Goal: Navigation & Orientation: Find specific page/section

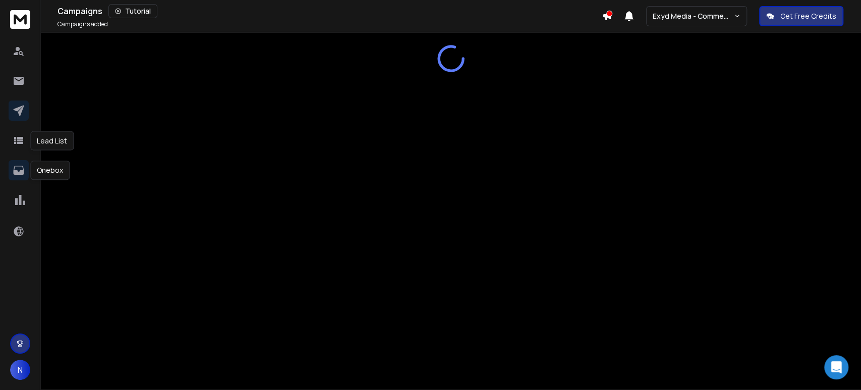
click at [17, 163] on link at bounding box center [19, 170] width 20 height 20
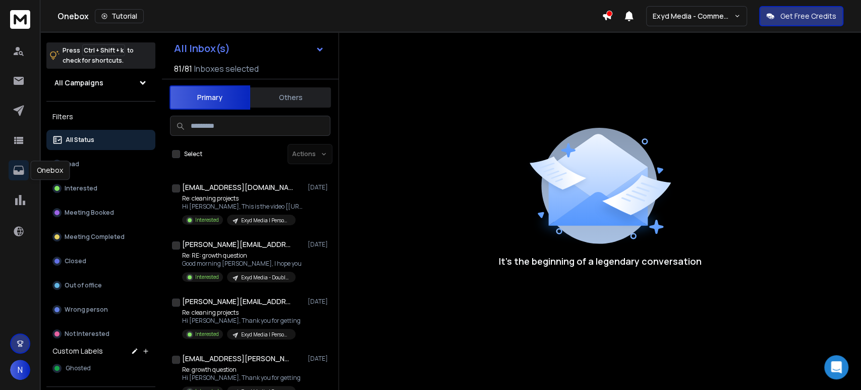
click at [277, 93] on button "Others" at bounding box center [290, 97] width 81 height 22
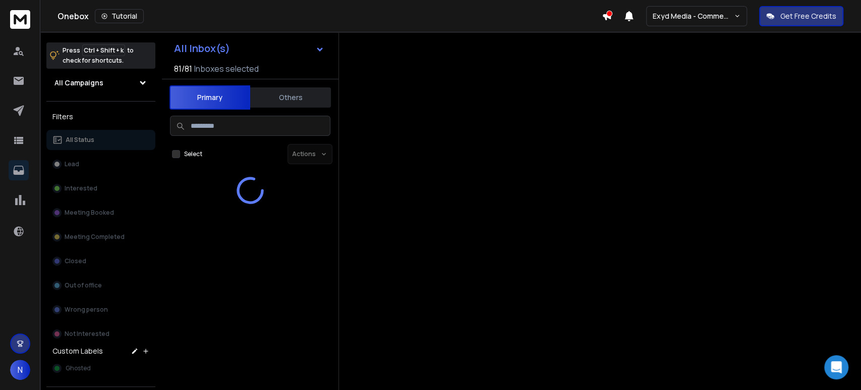
click at [212, 100] on button "Primary" at bounding box center [210, 97] width 81 height 24
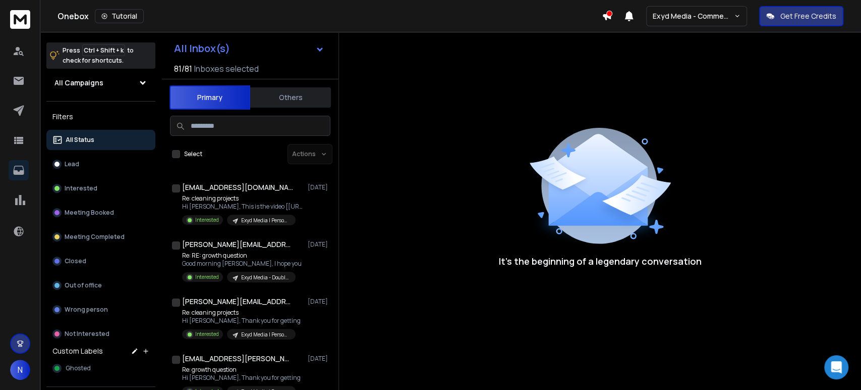
click at [273, 101] on button "Others" at bounding box center [290, 97] width 81 height 22
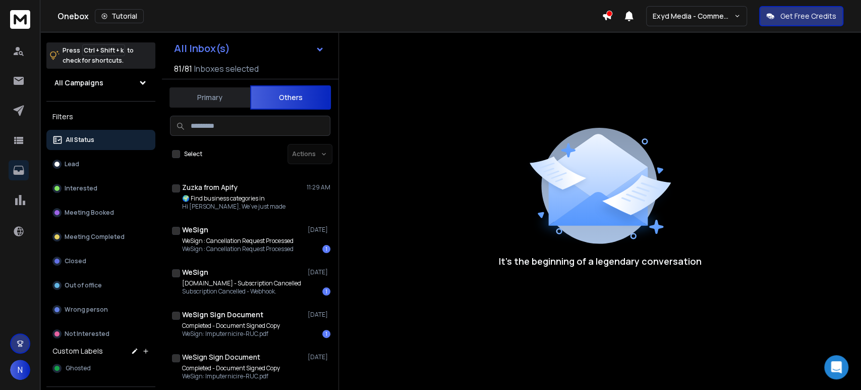
click at [233, 99] on button "Primary" at bounding box center [210, 97] width 81 height 22
